Goal: Information Seeking & Learning: Check status

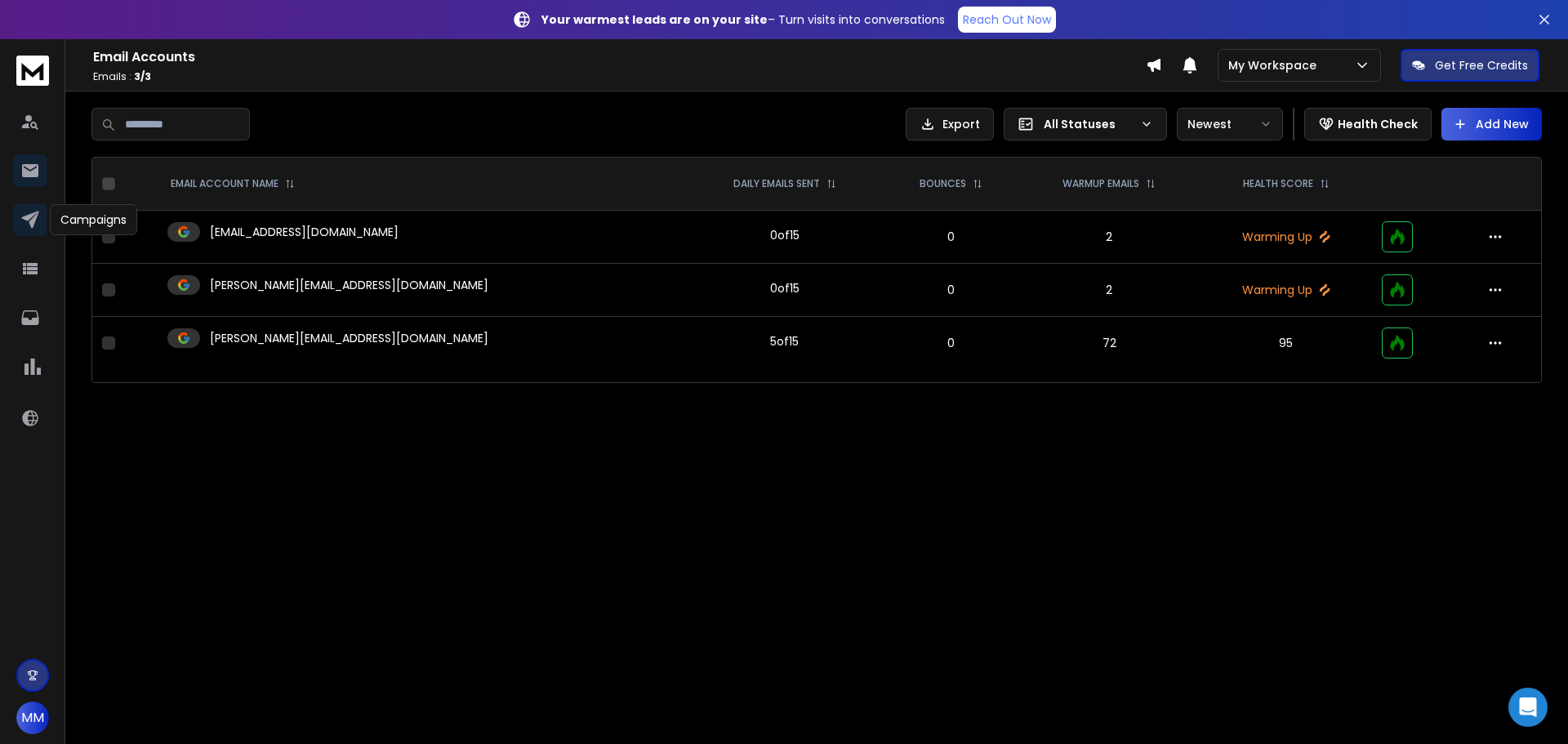
click at [37, 221] on icon at bounding box center [30, 219] width 19 height 19
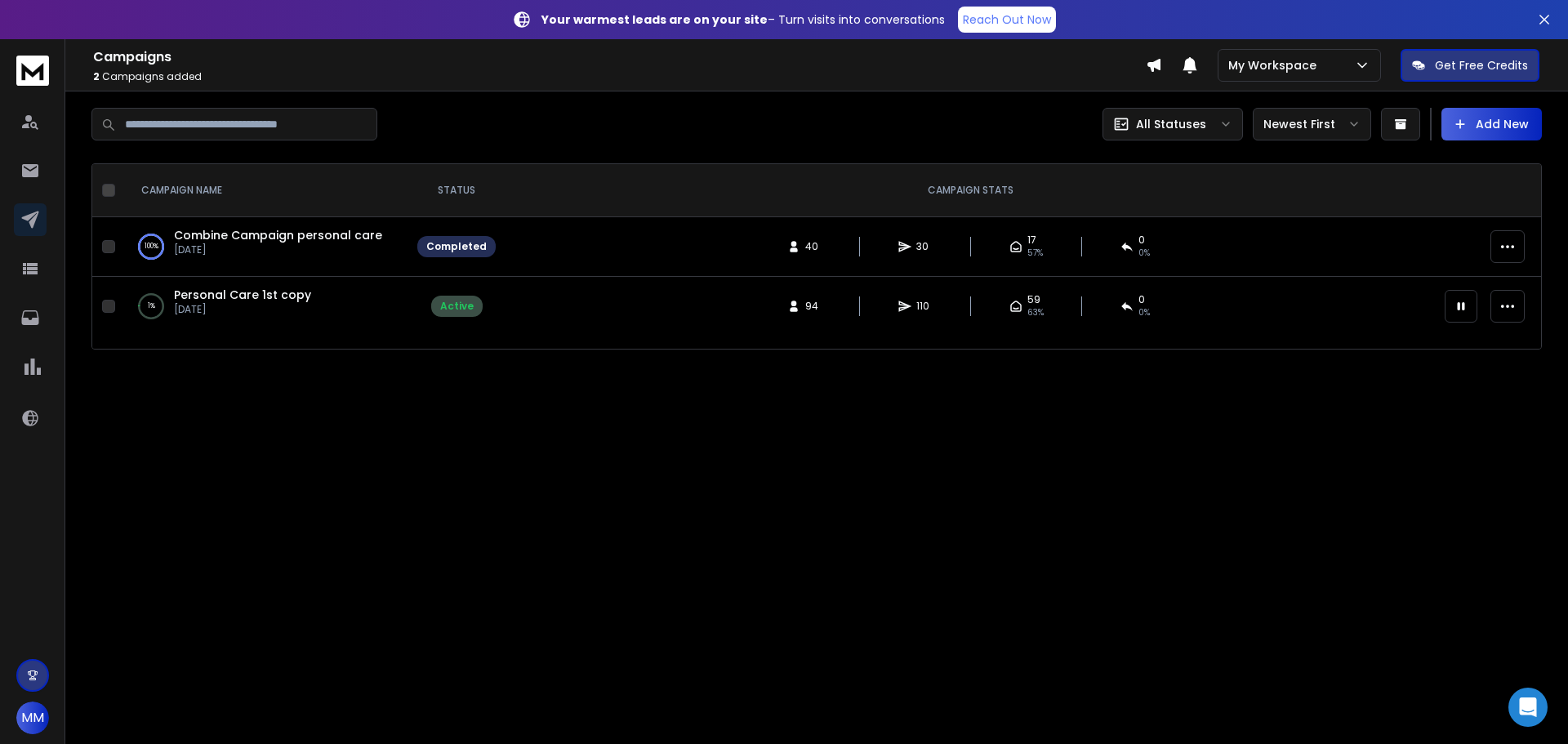
click at [293, 234] on span "Combine Campaign personal care" at bounding box center [278, 235] width 208 height 16
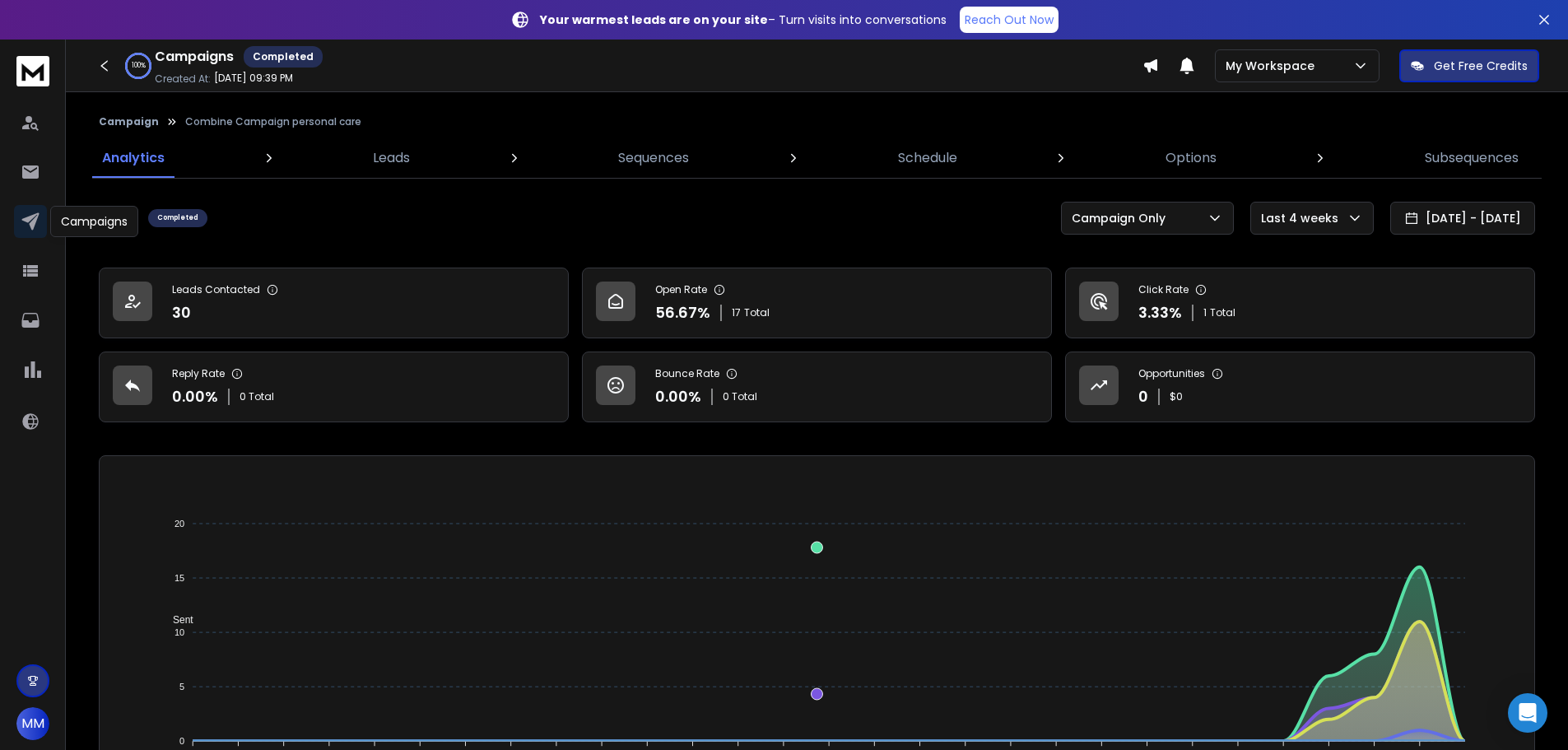
click at [30, 216] on icon at bounding box center [30, 221] width 19 height 19
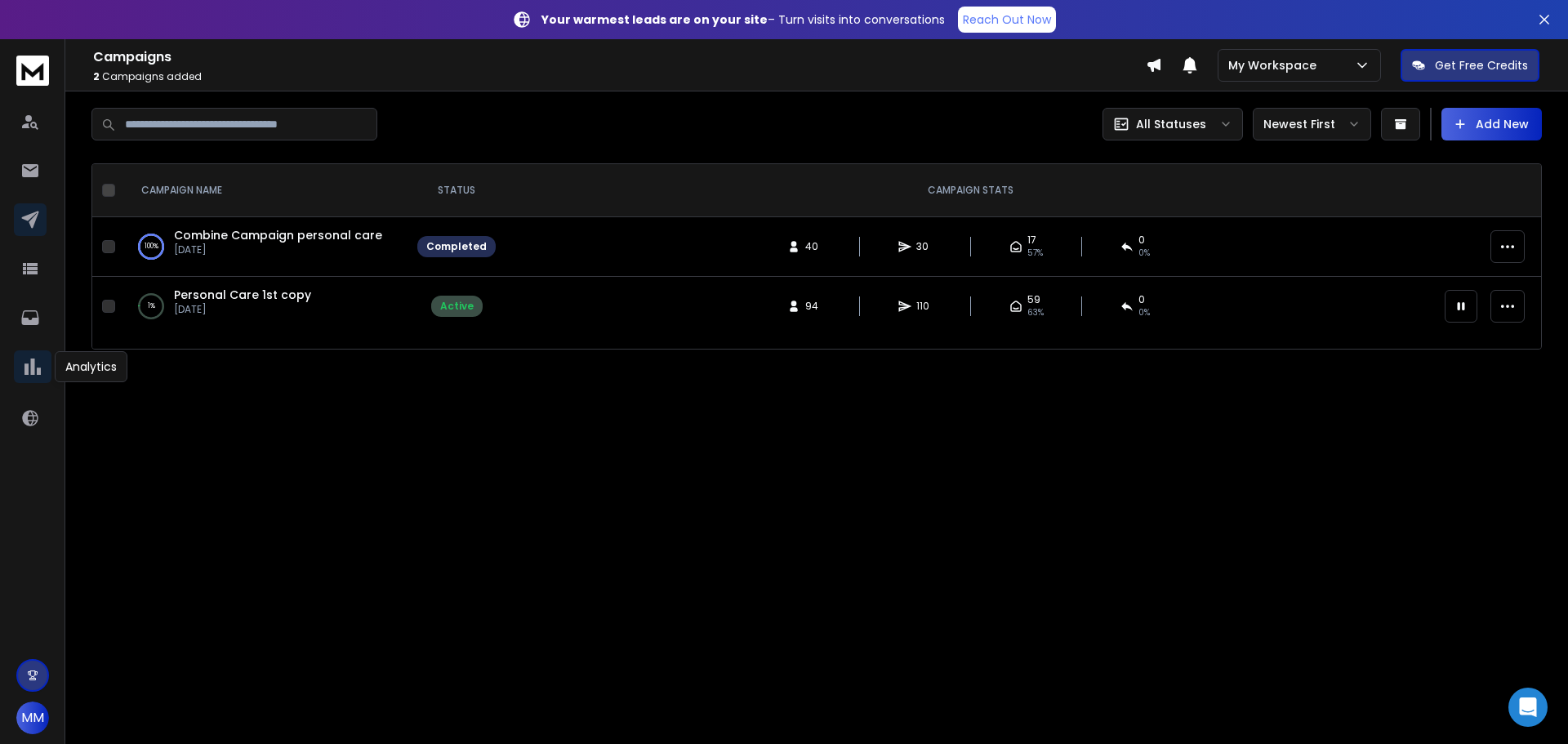
click at [35, 359] on icon at bounding box center [32, 366] width 16 height 16
